Goal: Task Accomplishment & Management: Manage account settings

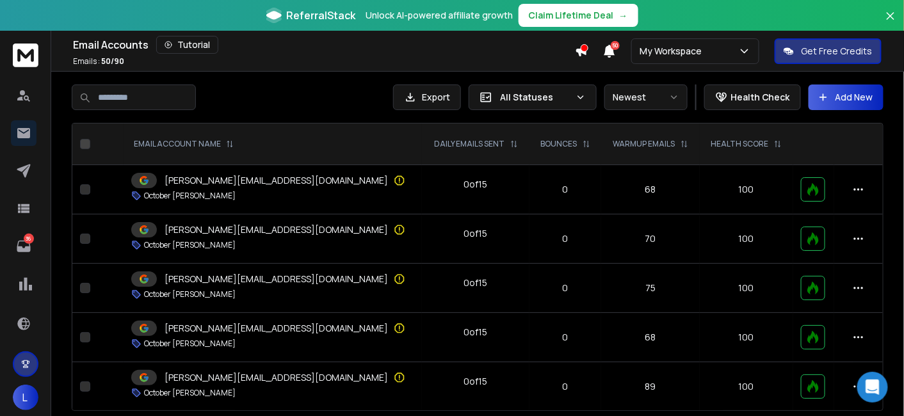
click at [557, 103] on div "All Statuses" at bounding box center [533, 98] width 128 height 26
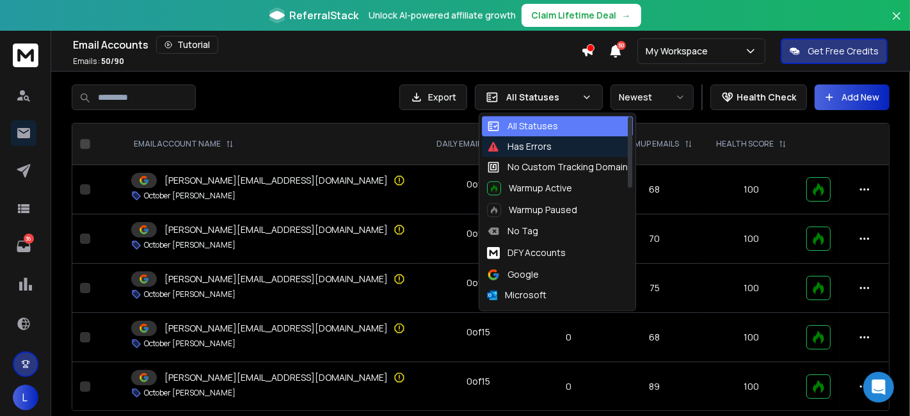
click at [576, 146] on div "Has Errors" at bounding box center [557, 146] width 151 height 20
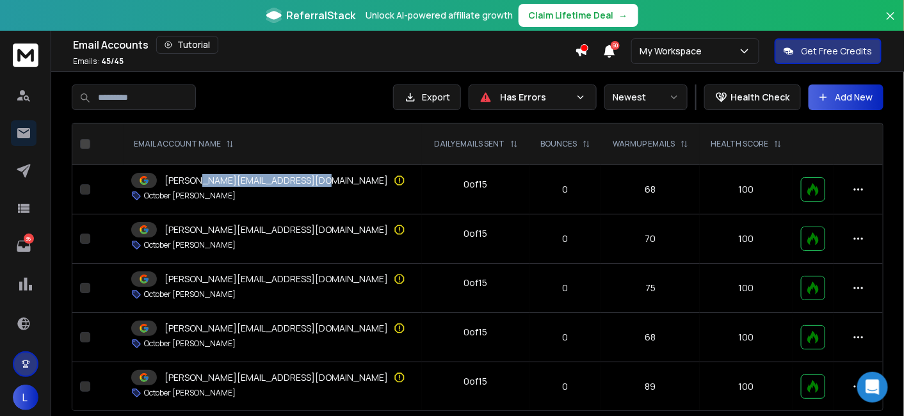
drag, startPoint x: 299, startPoint y: 179, endPoint x: 196, endPoint y: 178, distance: 103.1
click at [196, 178] on p "[PERSON_NAME][EMAIL_ADDRESS][DOMAIN_NAME]" at bounding box center [276, 180] width 223 height 13
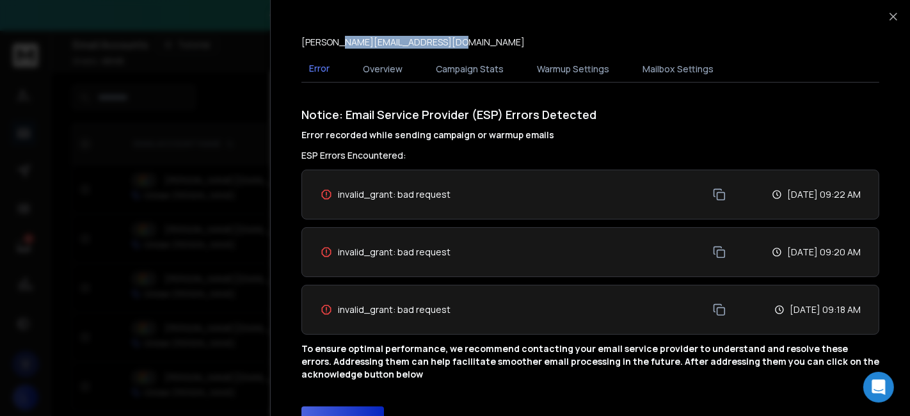
drag, startPoint x: 442, startPoint y: 45, endPoint x: 334, endPoint y: 43, distance: 108.2
click at [334, 43] on div "[PERSON_NAME][EMAIL_ADDRESS][DOMAIN_NAME]" at bounding box center [591, 42] width 578 height 13
click at [334, 43] on p "[PERSON_NAME][EMAIL_ADDRESS][DOMAIN_NAME]" at bounding box center [413, 42] width 223 height 13
drag, startPoint x: 441, startPoint y: 41, endPoint x: 331, endPoint y: 47, distance: 110.3
click at [331, 47] on div "[PERSON_NAME][EMAIL_ADDRESS][DOMAIN_NAME]" at bounding box center [591, 42] width 578 height 13
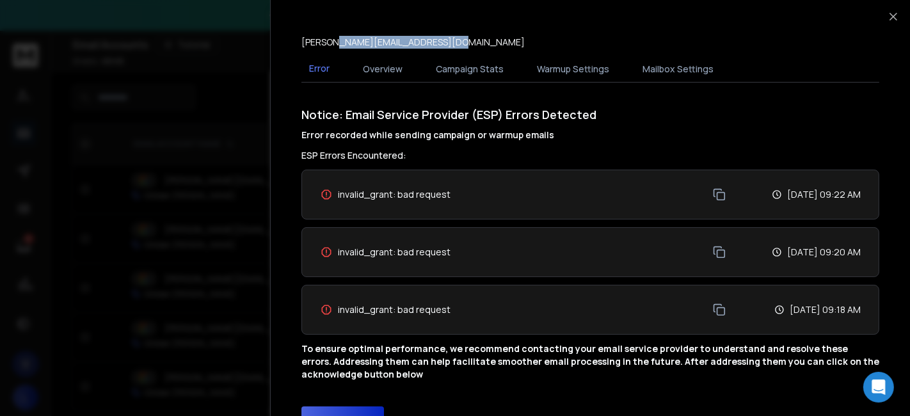
copy p "[DOMAIN_NAME]"
click at [891, 17] on icon "button" at bounding box center [893, 16] width 13 height 13
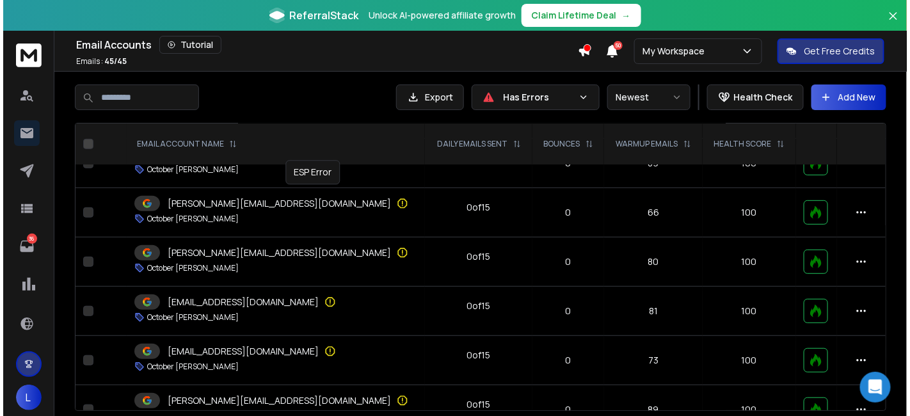
scroll to position [355, 0]
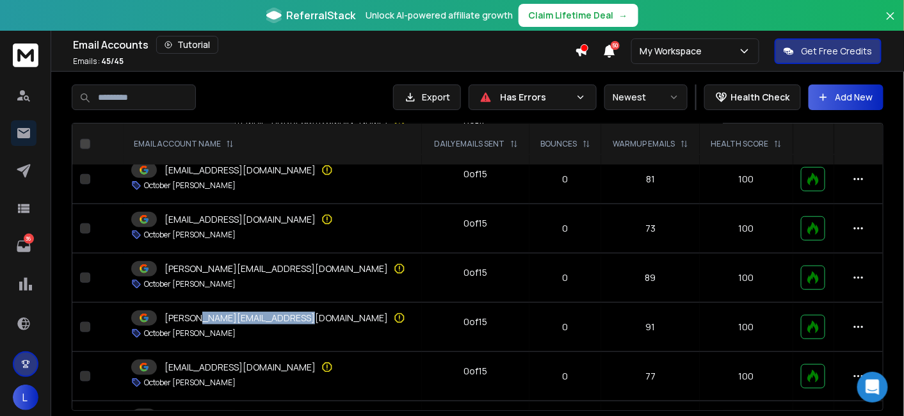
drag, startPoint x: 284, startPoint y: 316, endPoint x: 194, endPoint y: 319, distance: 90.3
click at [194, 319] on div "[PERSON_NAME][EMAIL_ADDRESS][DOMAIN_NAME]" at bounding box center [272, 317] width 283 height 15
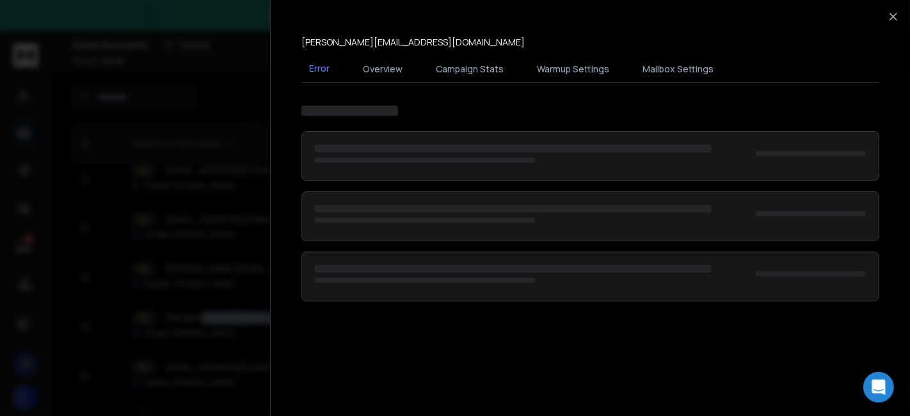
copy p "[DOMAIN_NAME]"
